Goal: Task Accomplishment & Management: Manage account settings

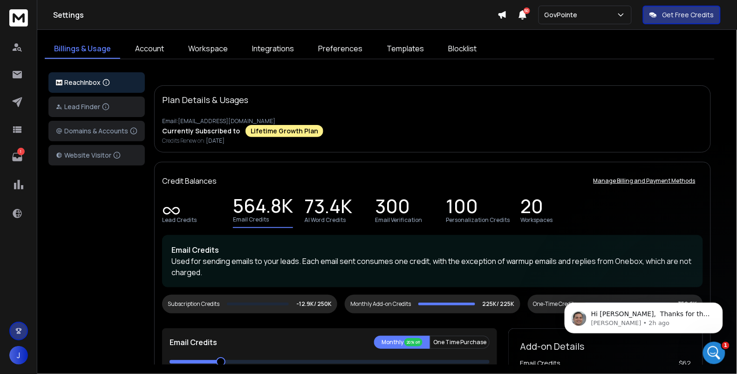
scroll to position [160, 0]
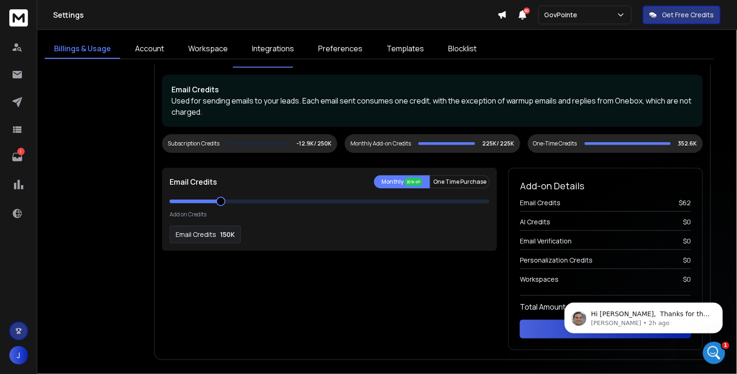
click at [132, 154] on div "ReachInbox Lead Finder Domains & Accounts Website Visitor Plan Details & Usages…" at bounding box center [379, 54] width 663 height 285
click at [20, 101] on icon at bounding box center [17, 102] width 10 height 10
